Goal: Task Accomplishment & Management: Use online tool/utility

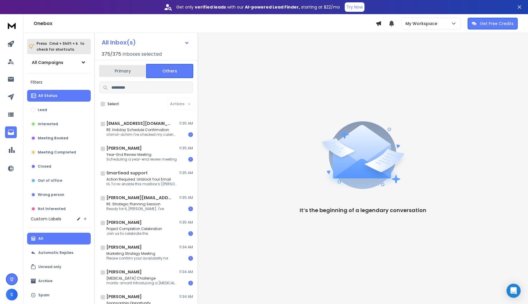
click at [139, 88] on input at bounding box center [146, 88] width 94 height 12
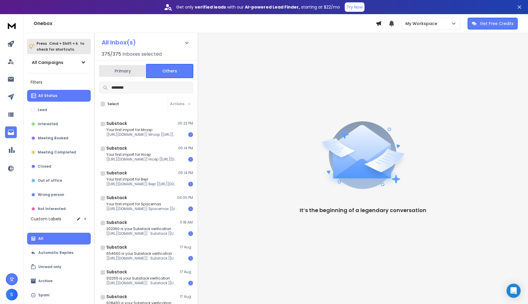
type input "********"
click at [139, 88] on input "********" at bounding box center [146, 88] width 94 height 12
click at [9, 45] on icon at bounding box center [11, 44] width 6 height 6
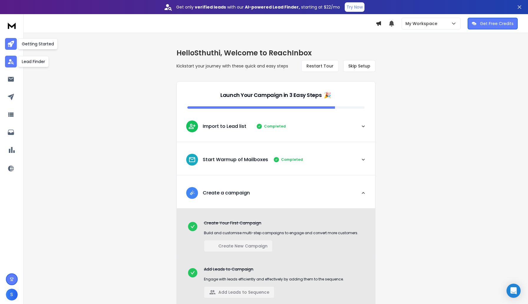
click at [11, 64] on icon at bounding box center [10, 61] width 7 height 7
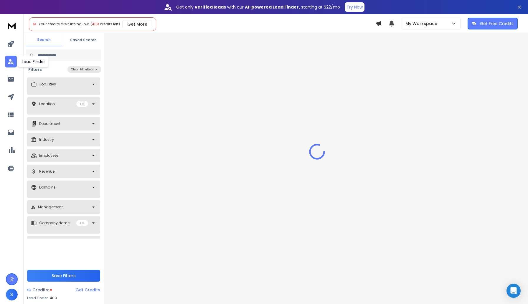
type input "**********"
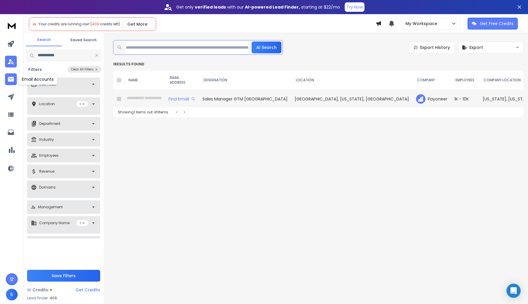
click at [10, 80] on icon at bounding box center [11, 79] width 6 height 5
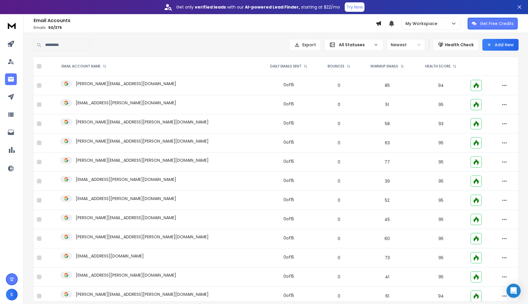
click at [412, 44] on button "Newest" at bounding box center [406, 45] width 38 height 12
click at [351, 46] on p "All Statuses" at bounding box center [355, 45] width 32 height 6
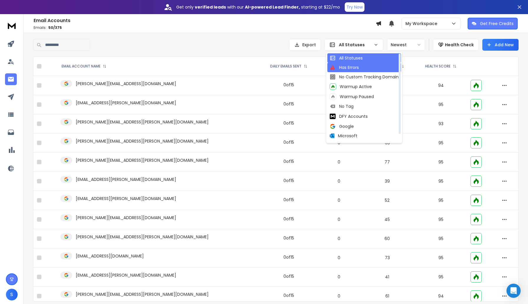
click at [349, 63] on div "Has Errors" at bounding box center [364, 67] width 74 height 9
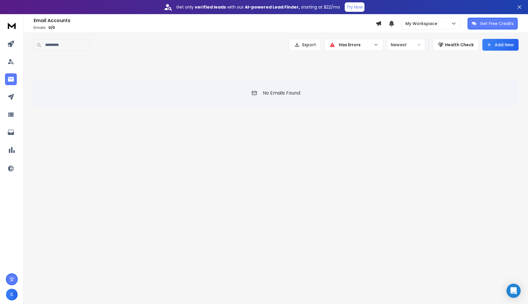
click at [352, 42] on div "Has Errors" at bounding box center [353, 45] width 59 height 12
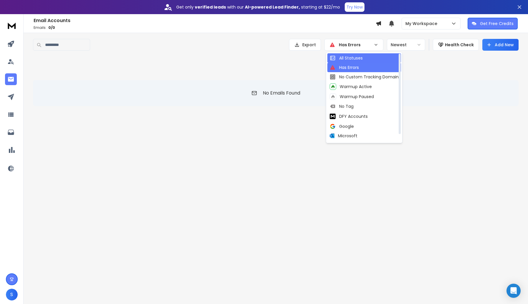
click at [344, 56] on div "All Statuses" at bounding box center [346, 58] width 33 height 6
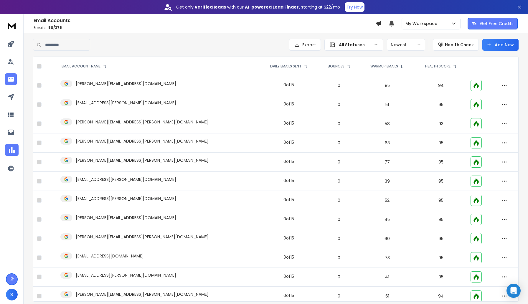
click at [12, 153] on icon at bounding box center [11, 150] width 9 height 9
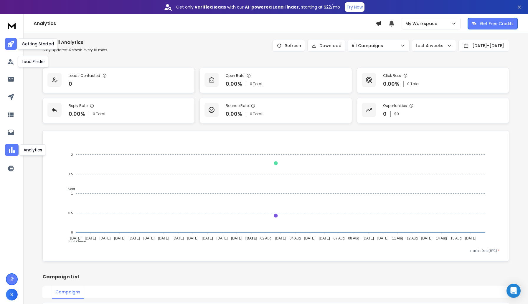
click at [11, 47] on link at bounding box center [11, 44] width 12 height 12
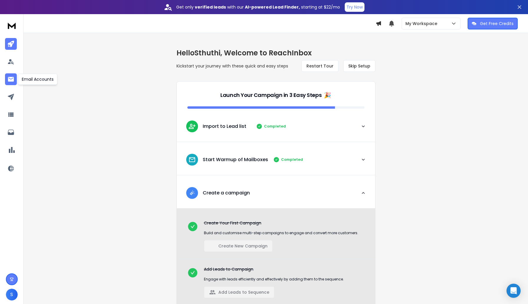
click at [15, 79] on link at bounding box center [11, 79] width 12 height 12
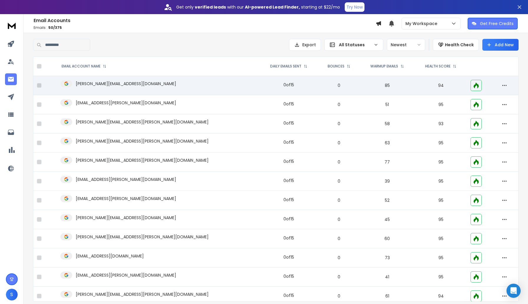
click at [139, 89] on td "[PERSON_NAME][EMAIL_ADDRESS][DOMAIN_NAME]" at bounding box center [158, 85] width 202 height 19
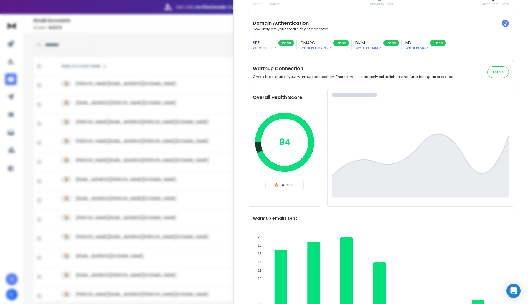
scroll to position [177, 0]
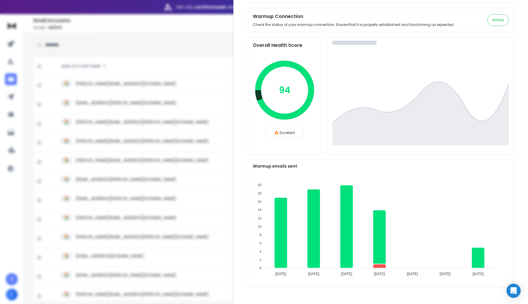
click at [151, 205] on div at bounding box center [264, 152] width 528 height 304
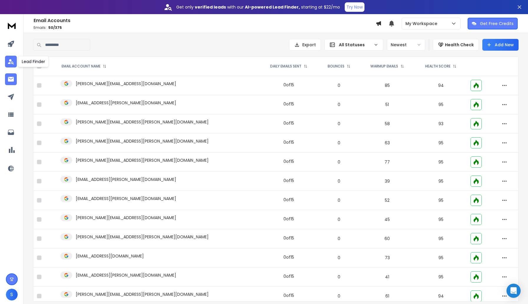
click at [15, 62] on link at bounding box center [11, 62] width 12 height 12
